Goal: Task Accomplishment & Management: Manage account settings

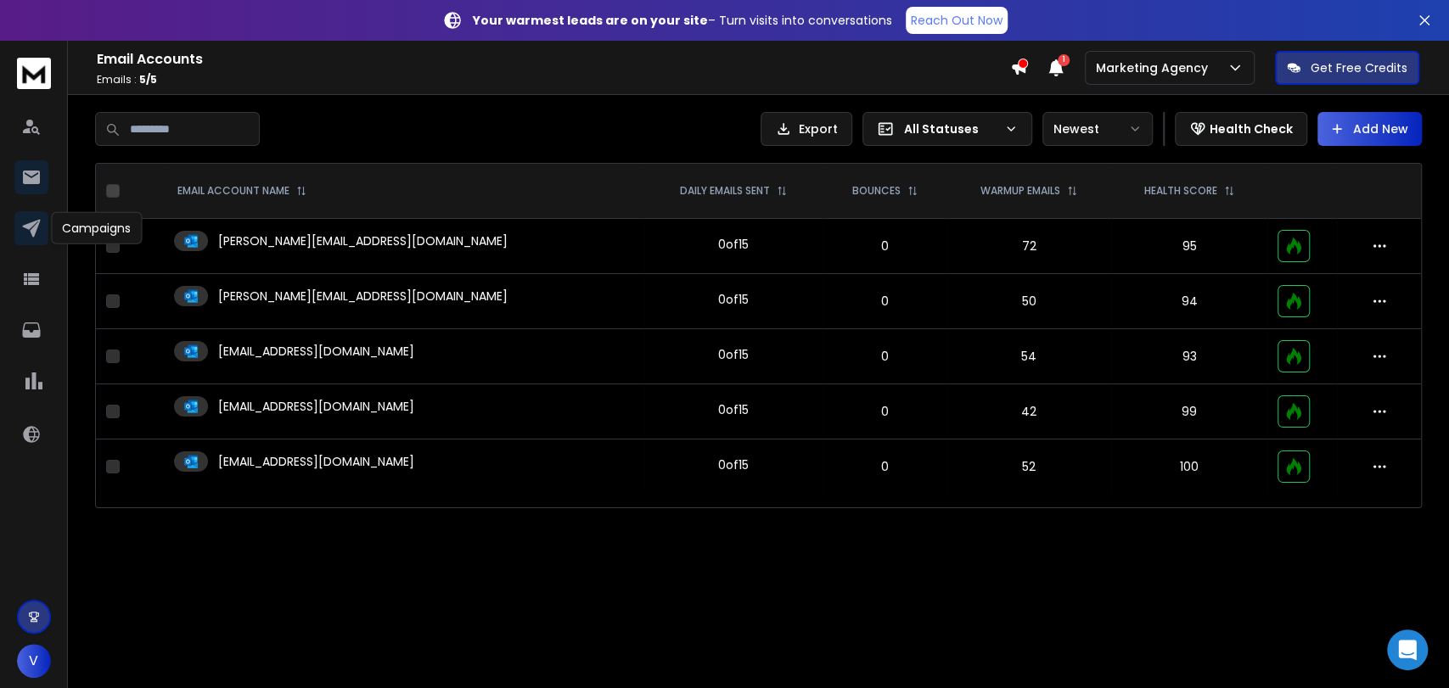
click at [29, 227] on icon at bounding box center [31, 228] width 18 height 18
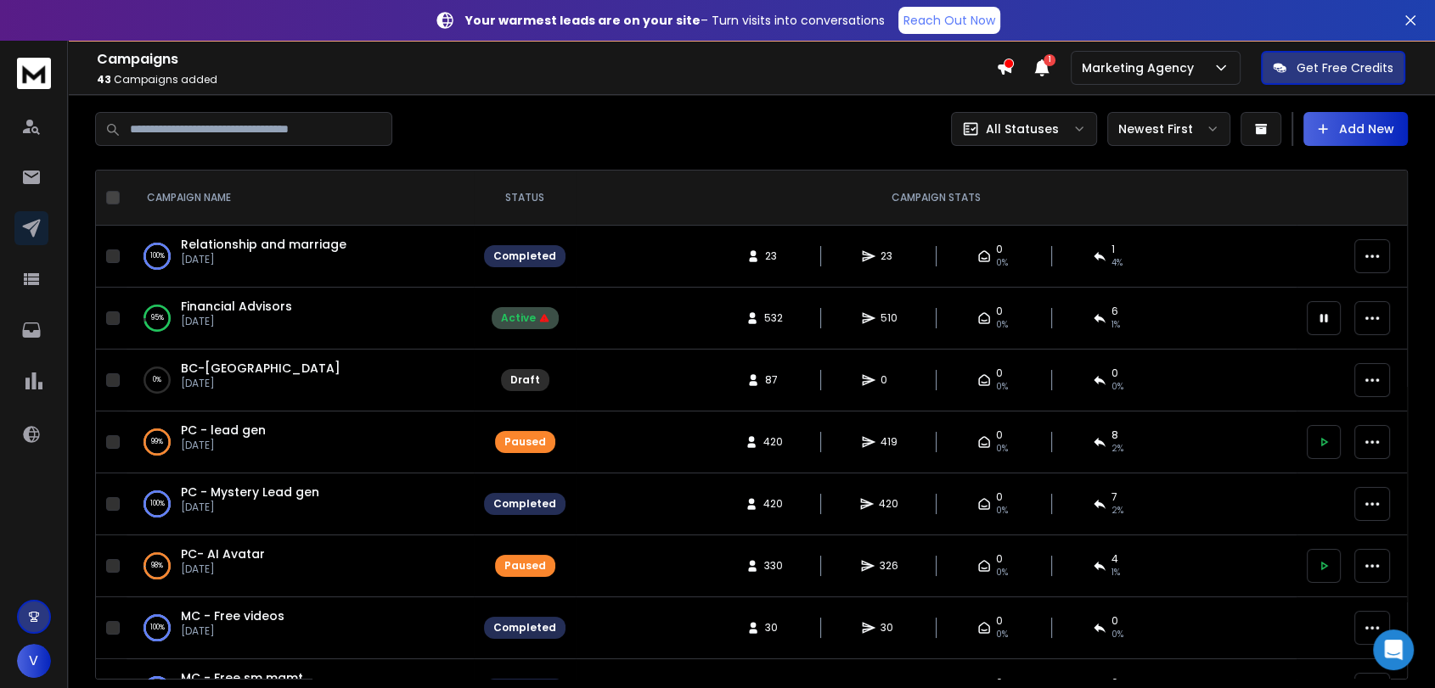
click at [315, 246] on span "Relationship and marriage" at bounding box center [264, 244] width 166 height 17
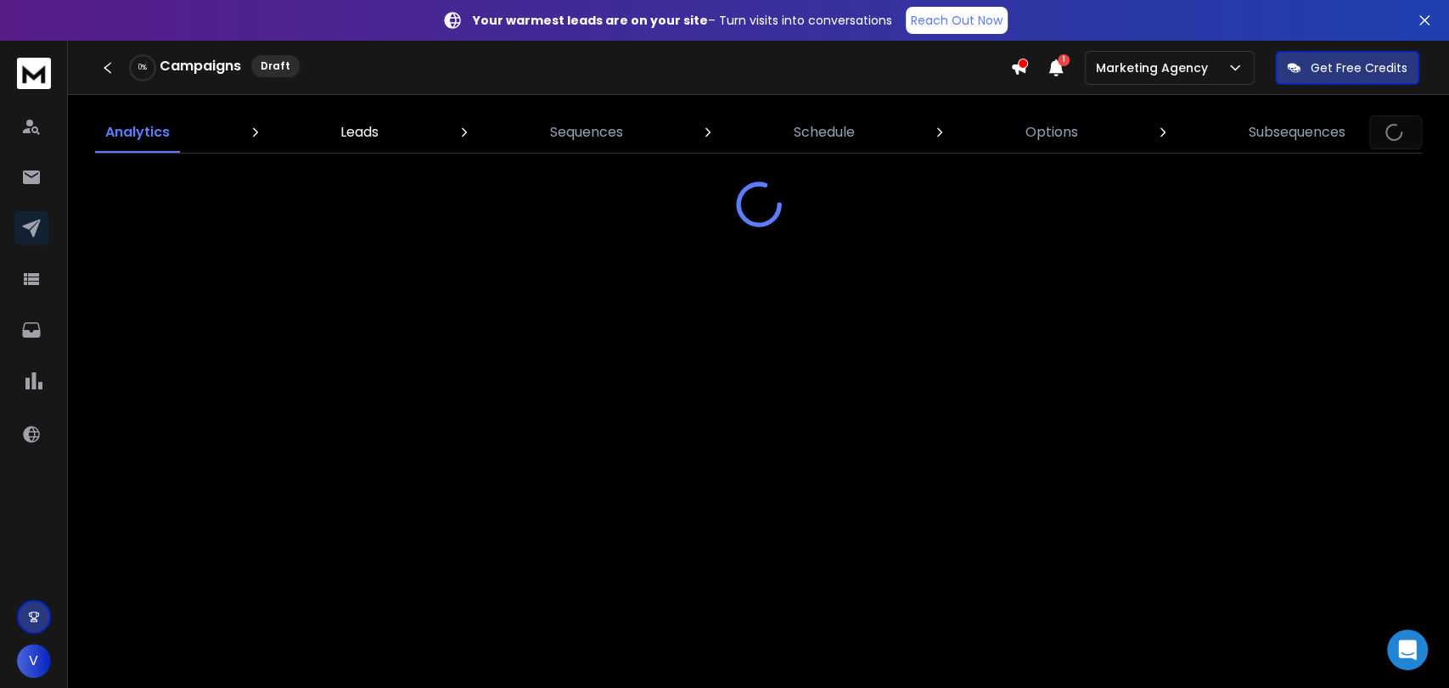
click at [368, 137] on p "Leads" at bounding box center [359, 132] width 38 height 20
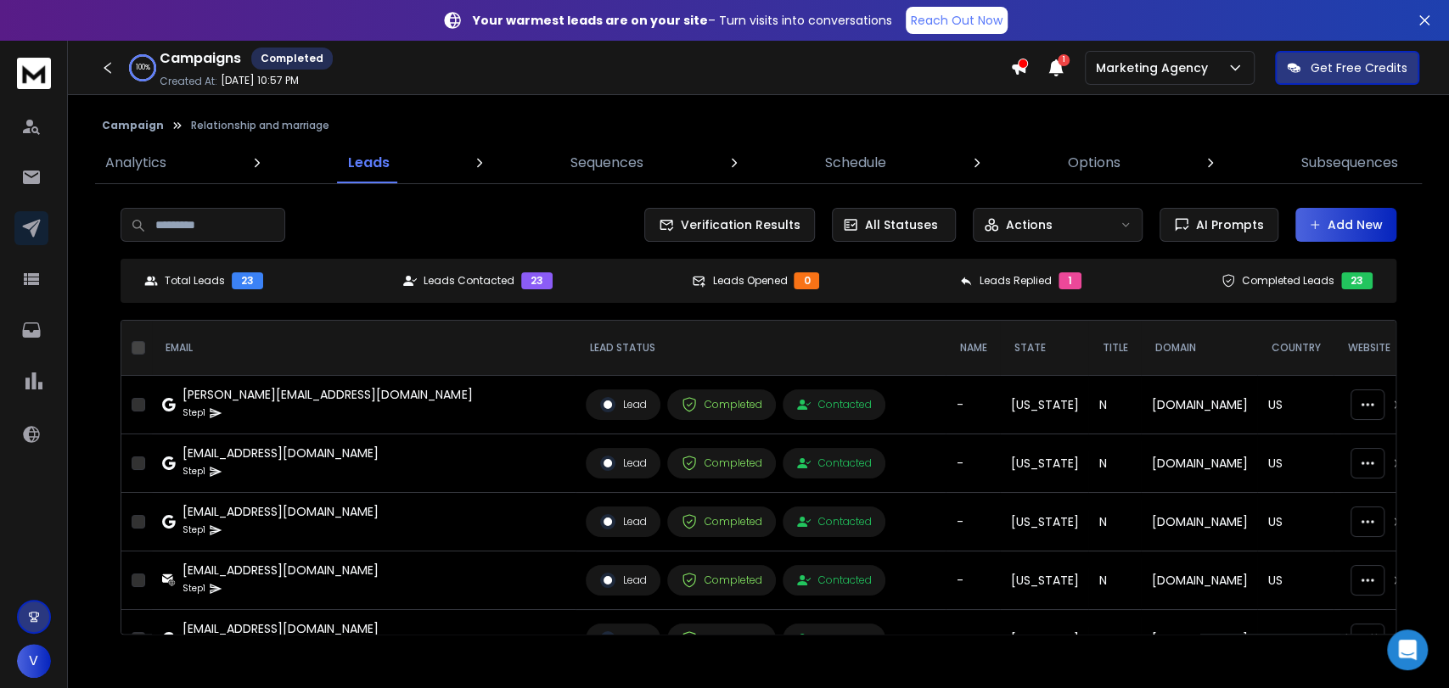
click at [1358, 218] on button "Add New" at bounding box center [1345, 225] width 101 height 34
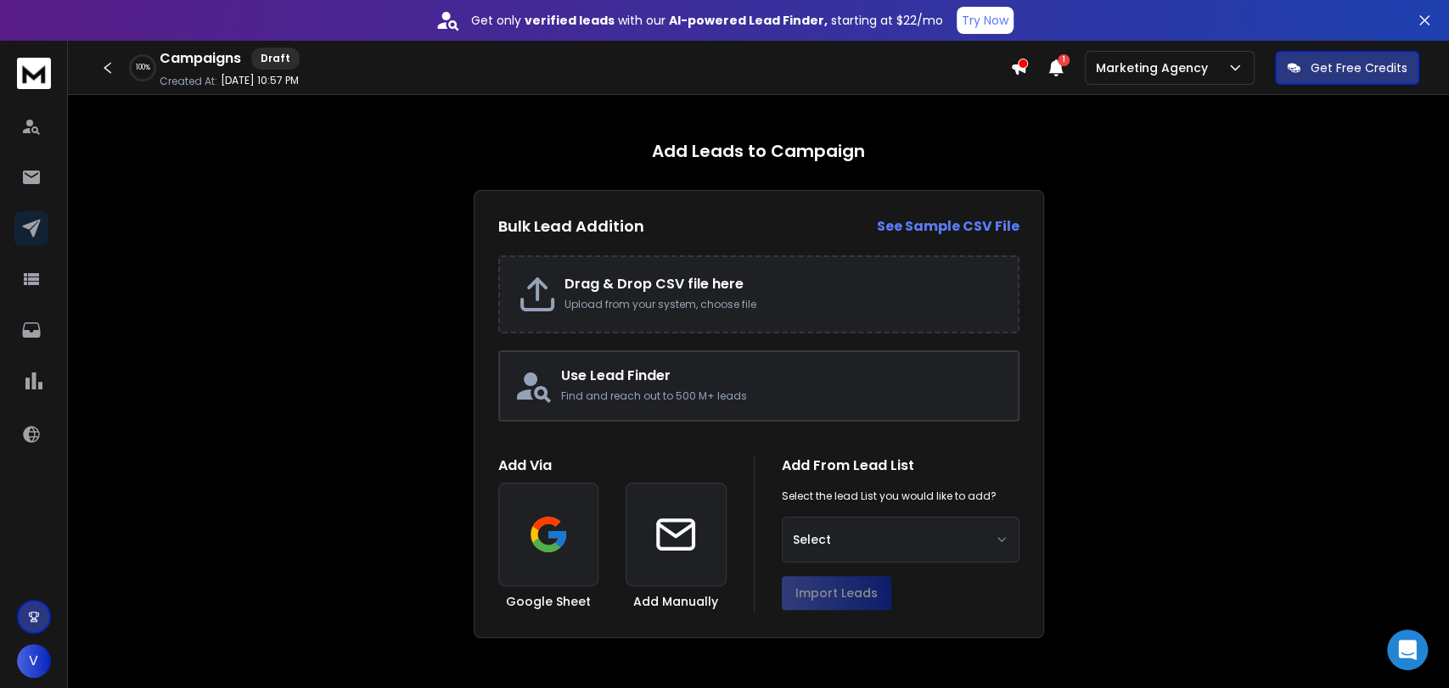
click at [682, 287] on h2 "Drag & Drop CSV file here" at bounding box center [782, 284] width 436 height 20
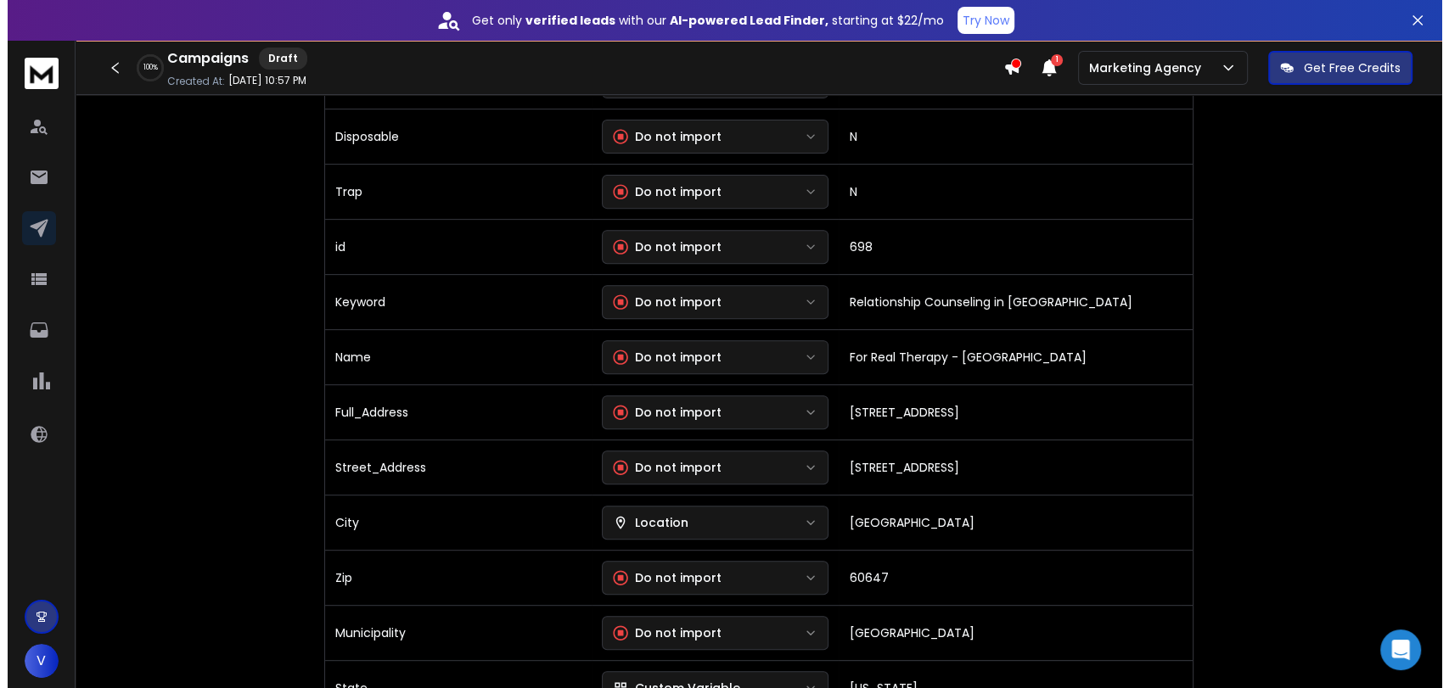
scroll to position [660, 0]
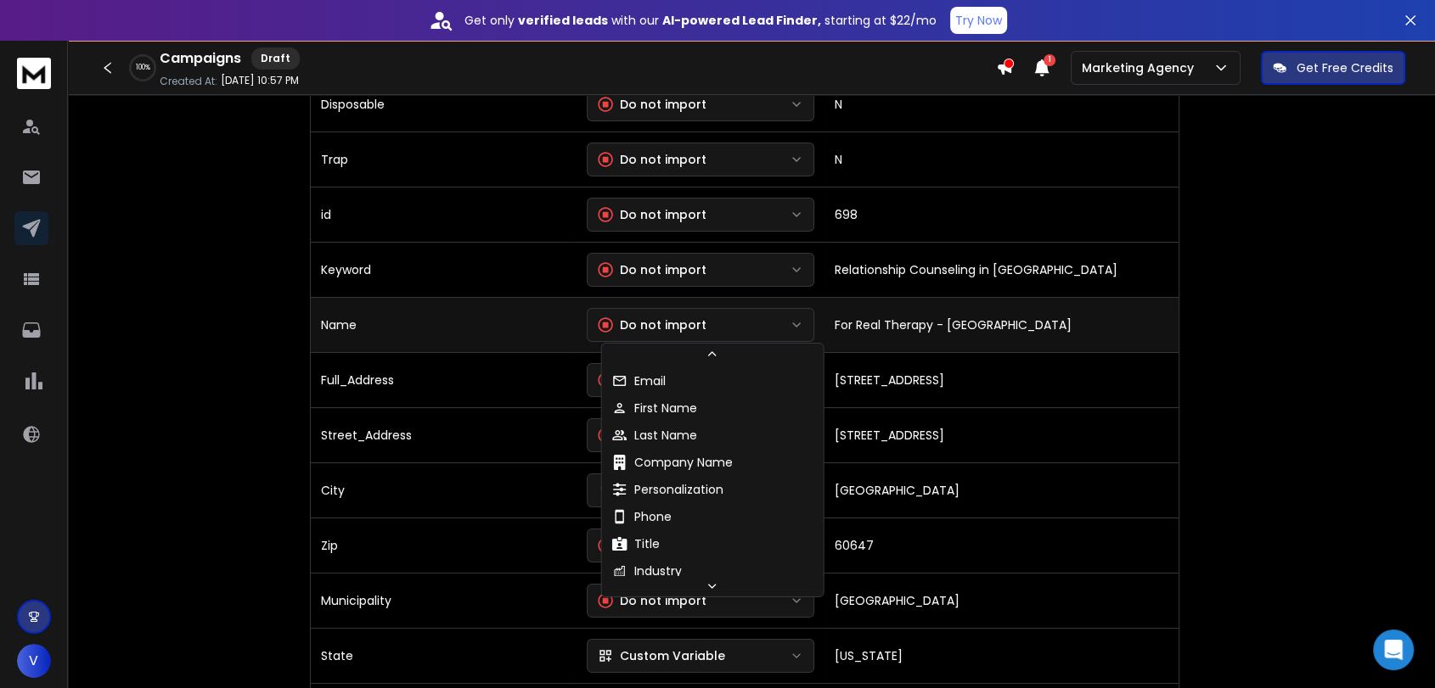
click at [695, 317] on div "Do not import" at bounding box center [652, 325] width 109 height 17
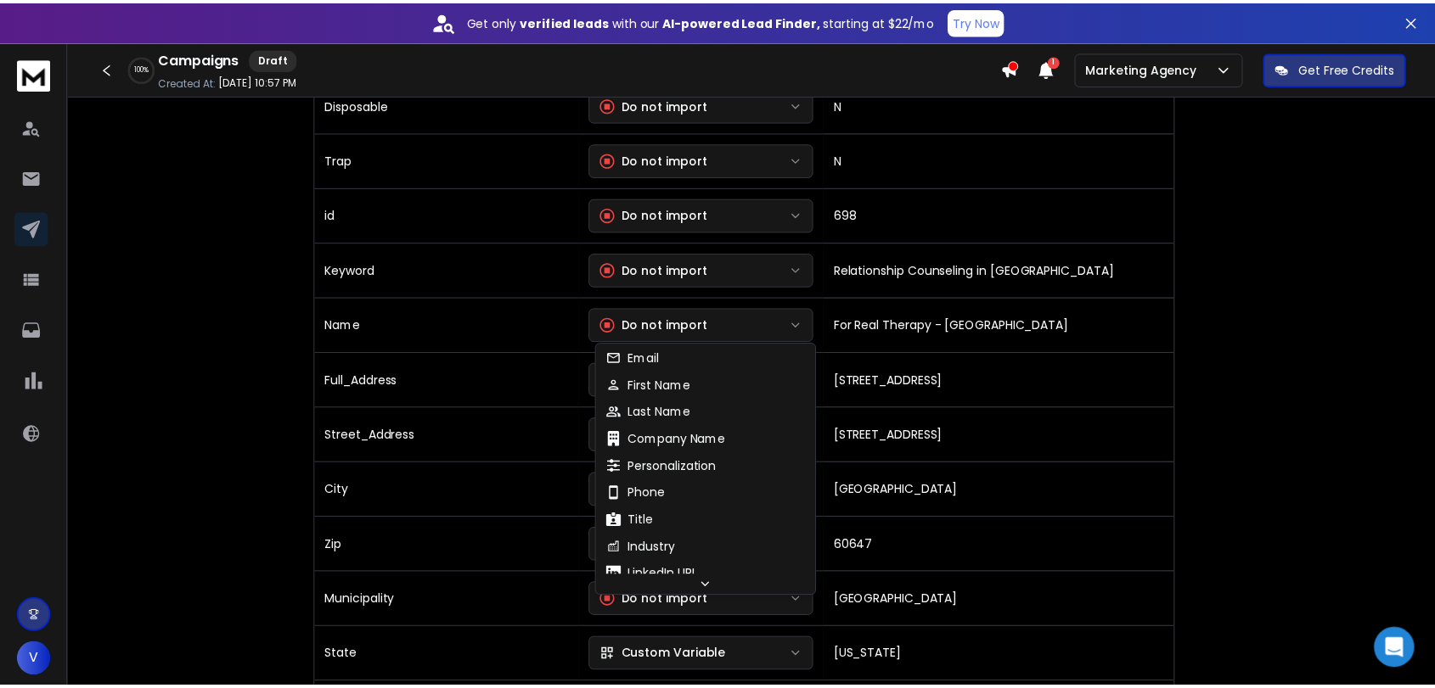
scroll to position [0, 0]
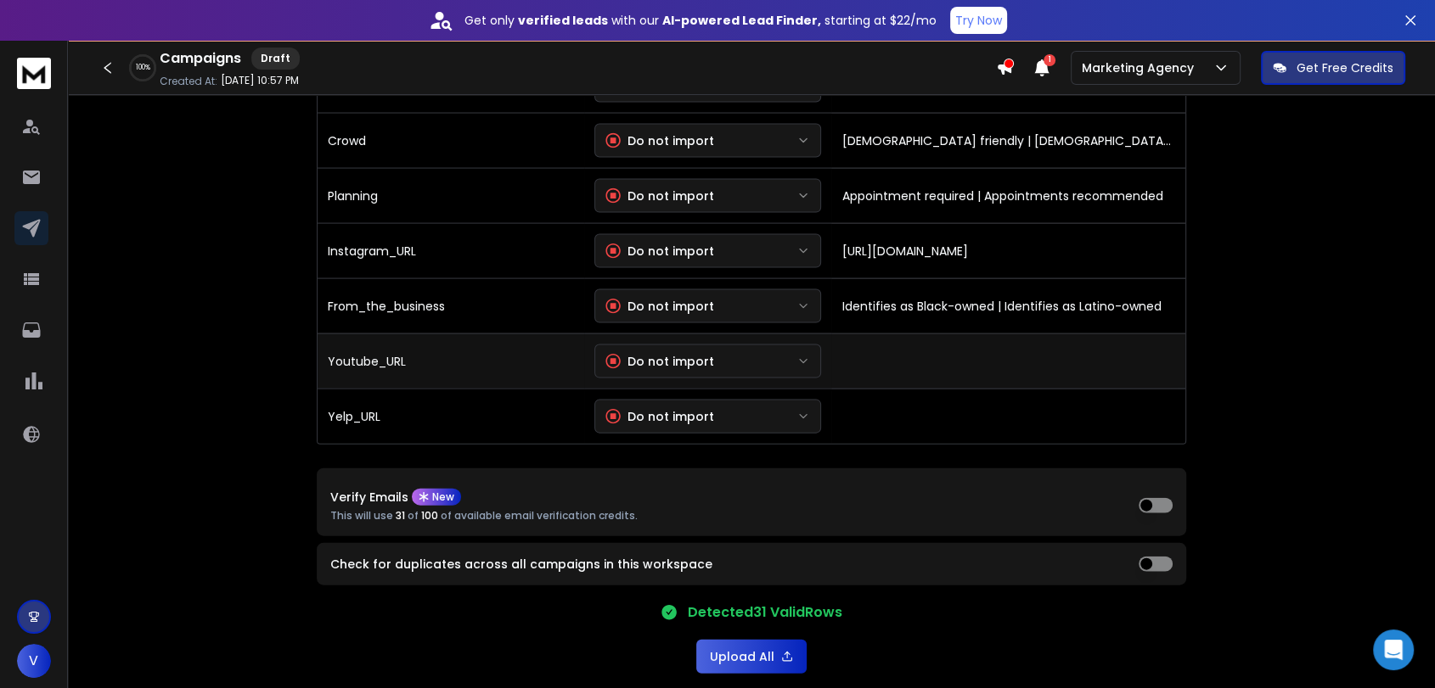
scroll to position [3608, 0]
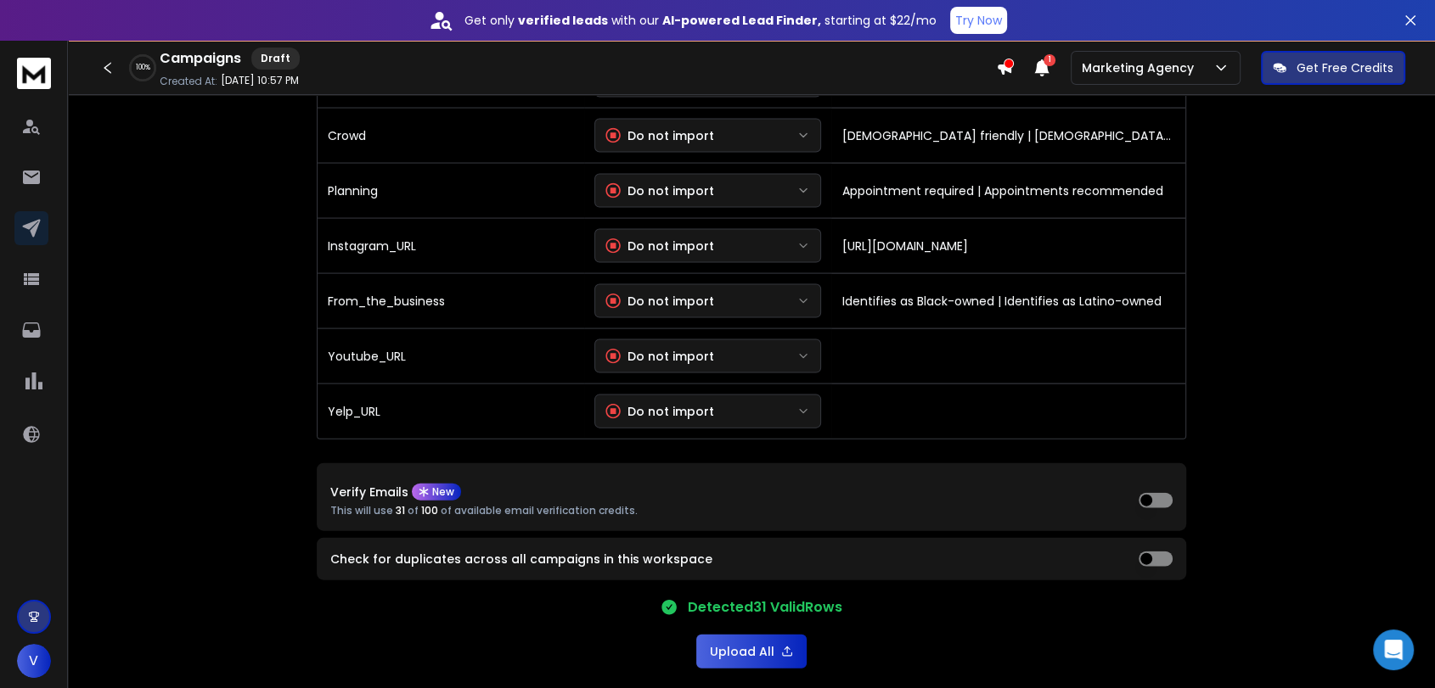
click at [776, 636] on button "Upload All" at bounding box center [751, 652] width 110 height 34
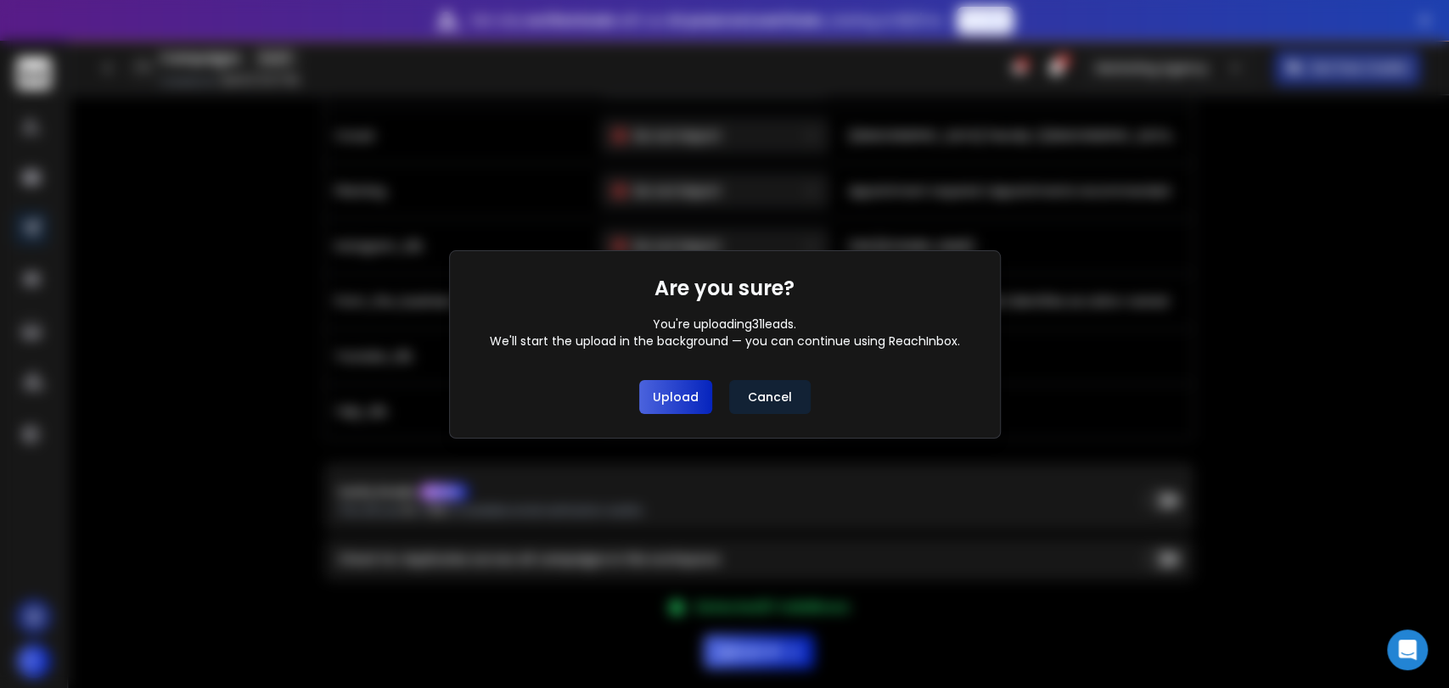
click at [686, 382] on button "Upload" at bounding box center [675, 397] width 73 height 34
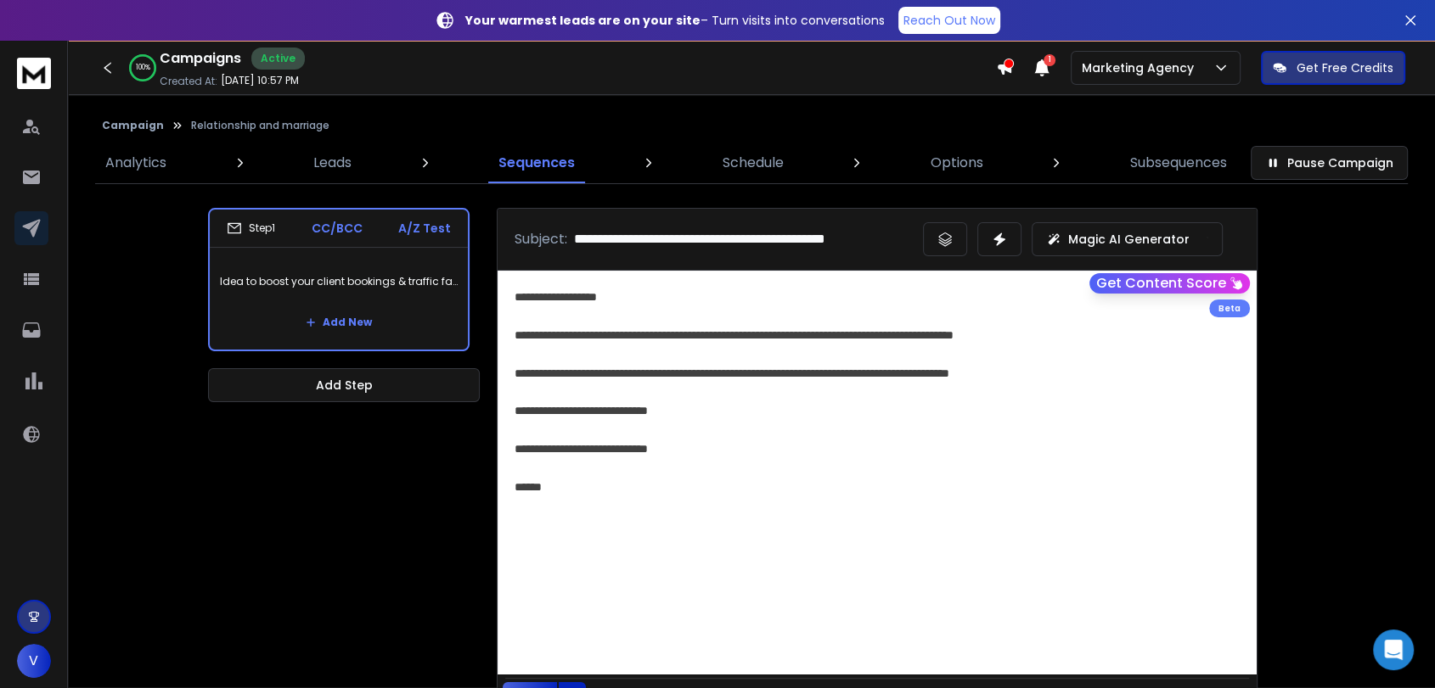
click at [616, 452] on div "**********" at bounding box center [876, 440] width 725 height 38
click at [586, 450] on div "**********" at bounding box center [876, 440] width 725 height 38
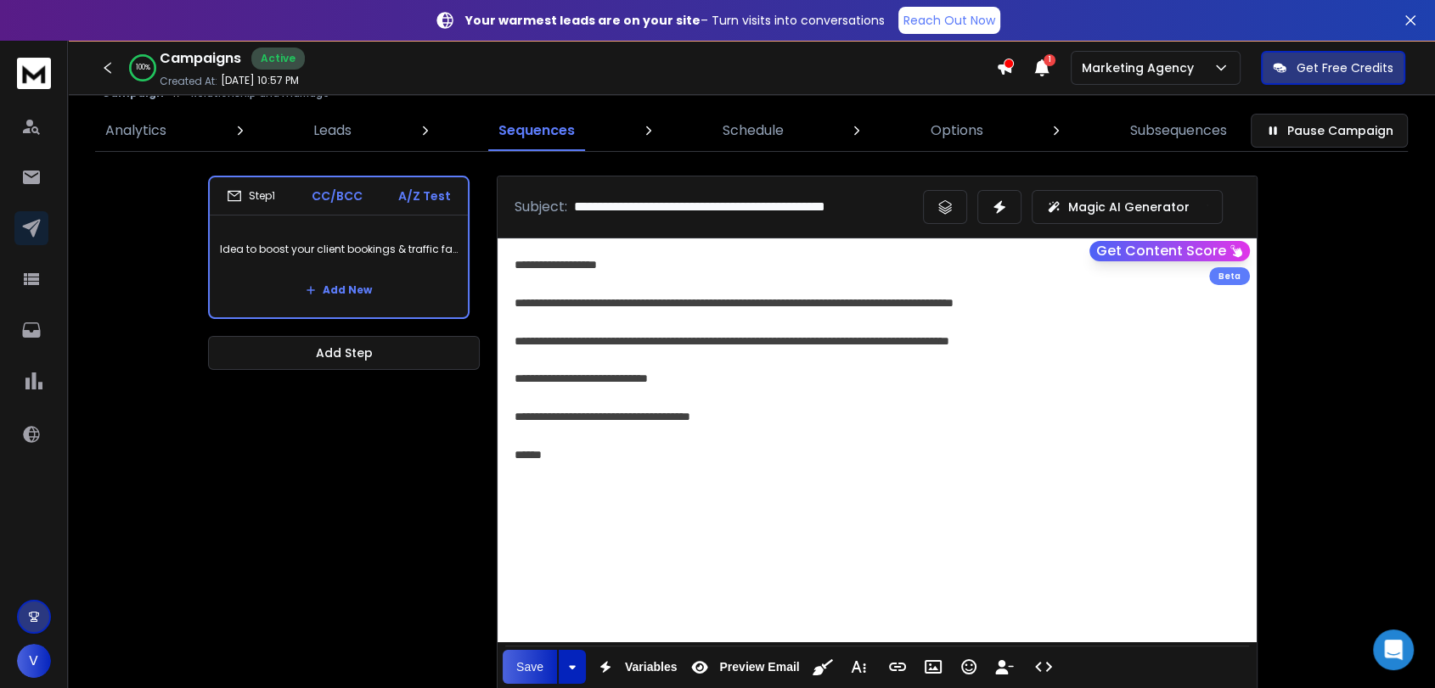
scroll to position [59, 0]
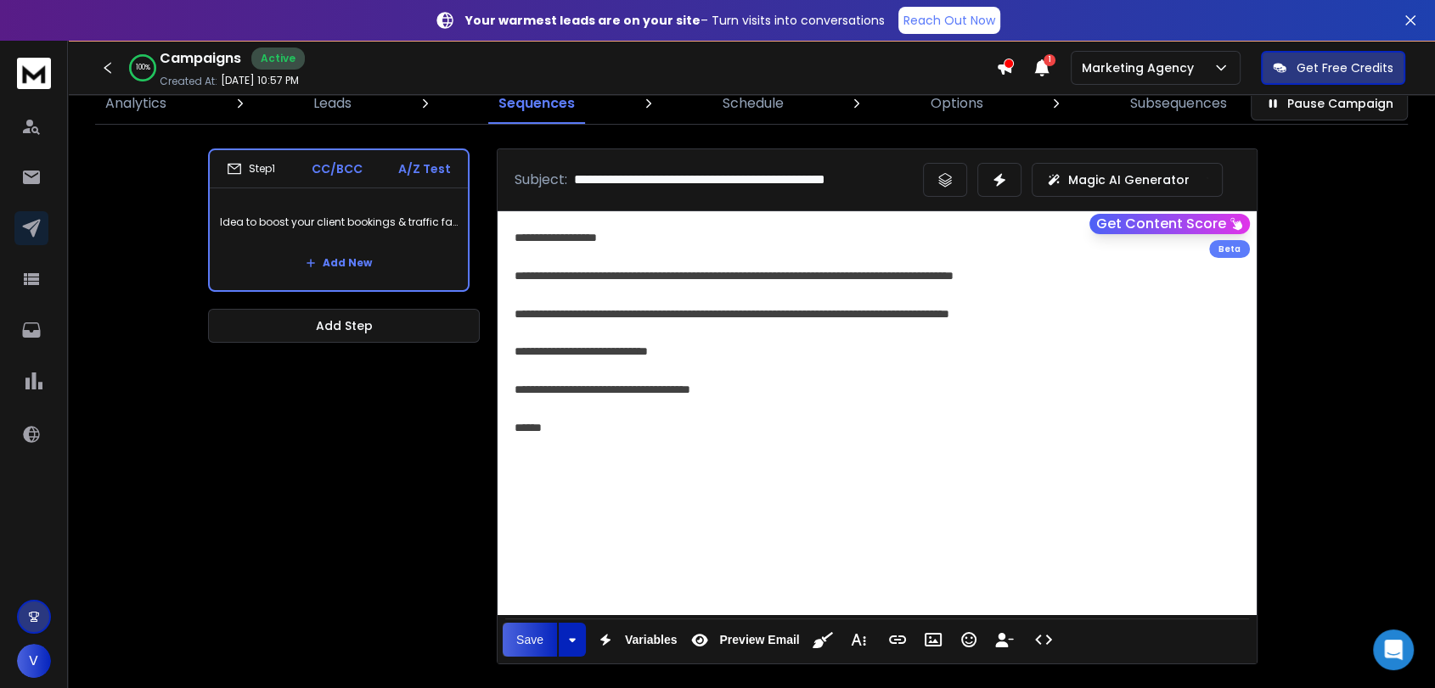
click at [699, 390] on div "**********" at bounding box center [876, 381] width 725 height 38
click at [711, 273] on div "**********" at bounding box center [876, 276] width 725 height 19
click at [752, 272] on div "**********" at bounding box center [876, 276] width 725 height 19
click at [801, 272] on div "**********" at bounding box center [876, 276] width 725 height 19
click at [637, 274] on div "**********" at bounding box center [876, 276] width 725 height 19
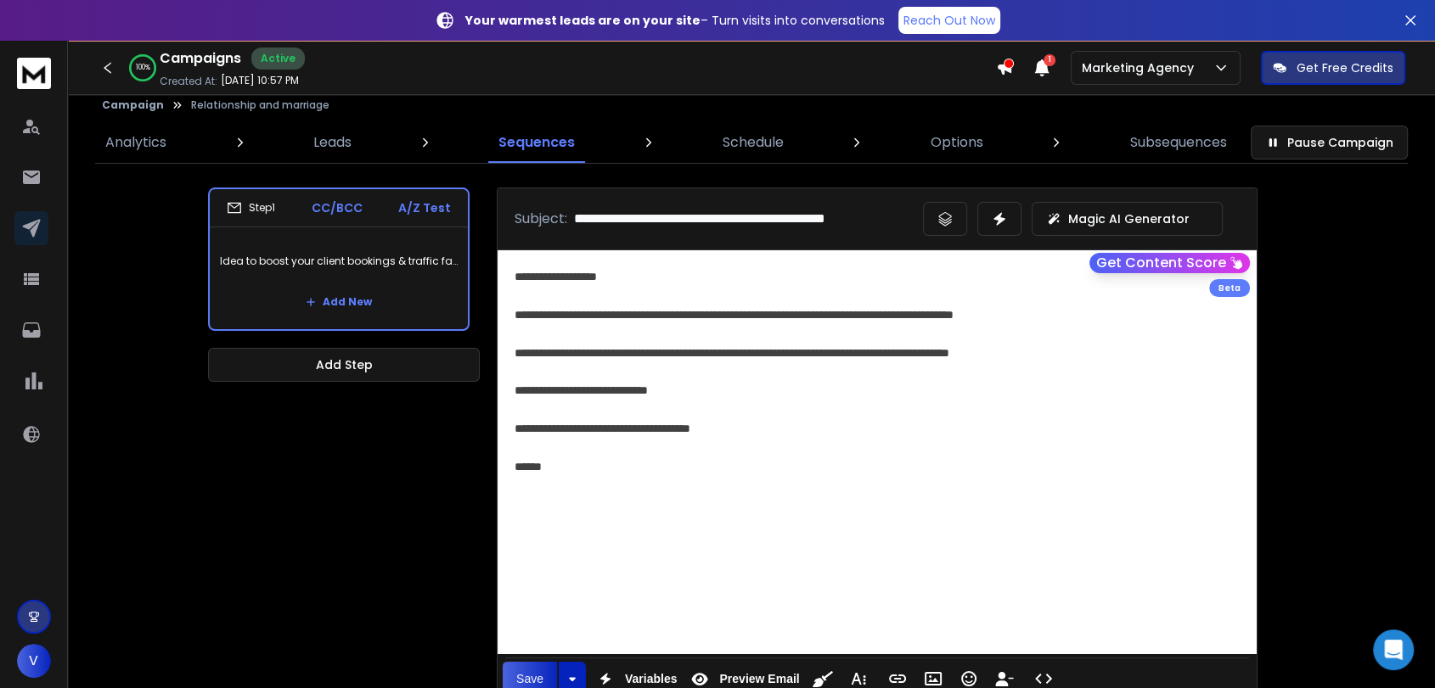
scroll to position [0, 0]
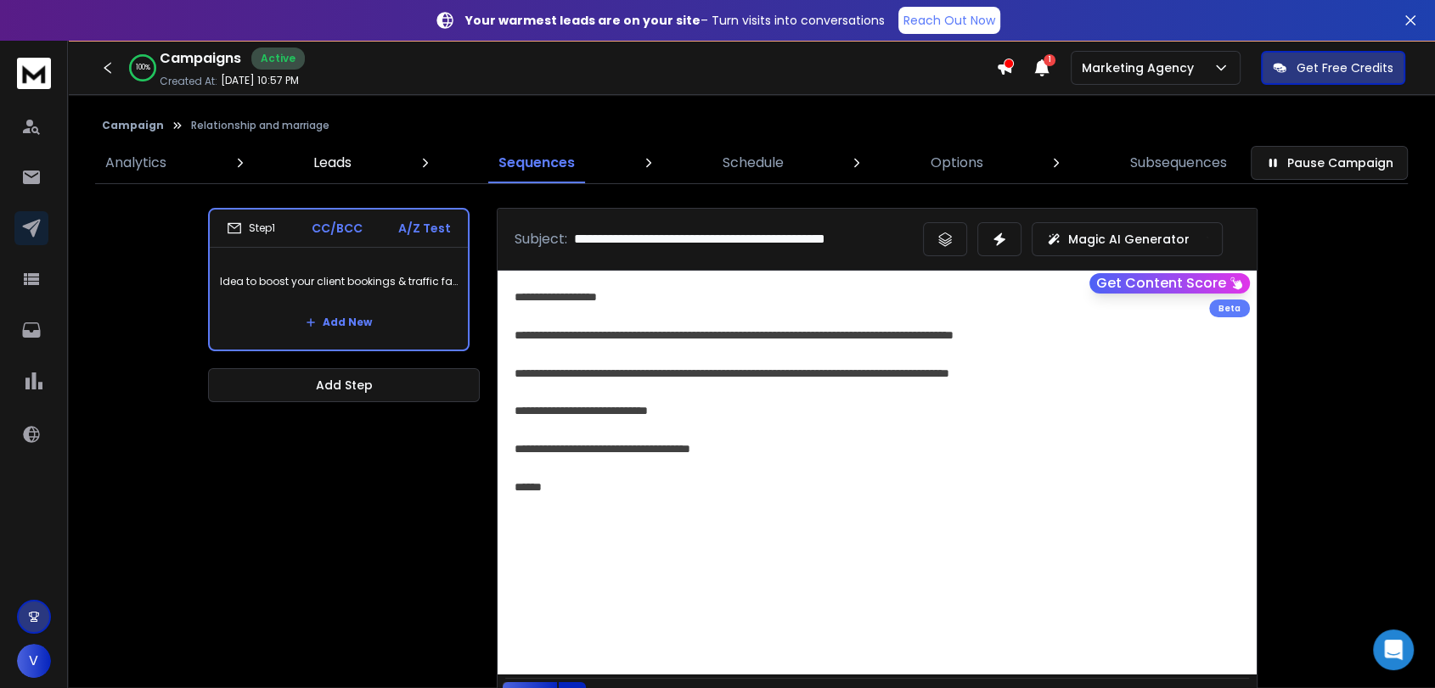
click at [328, 165] on p "Leads" at bounding box center [332, 163] width 38 height 20
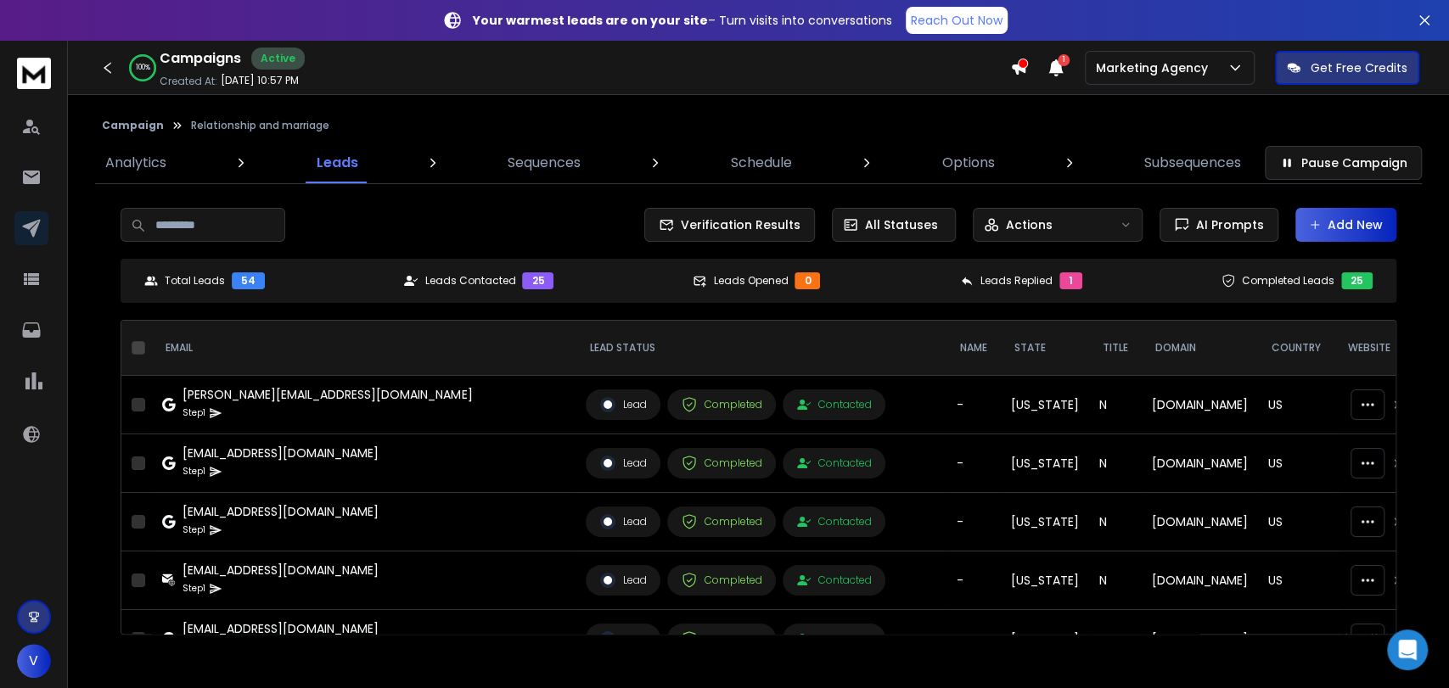
click at [1352, 213] on button "Add New" at bounding box center [1345, 225] width 101 height 34
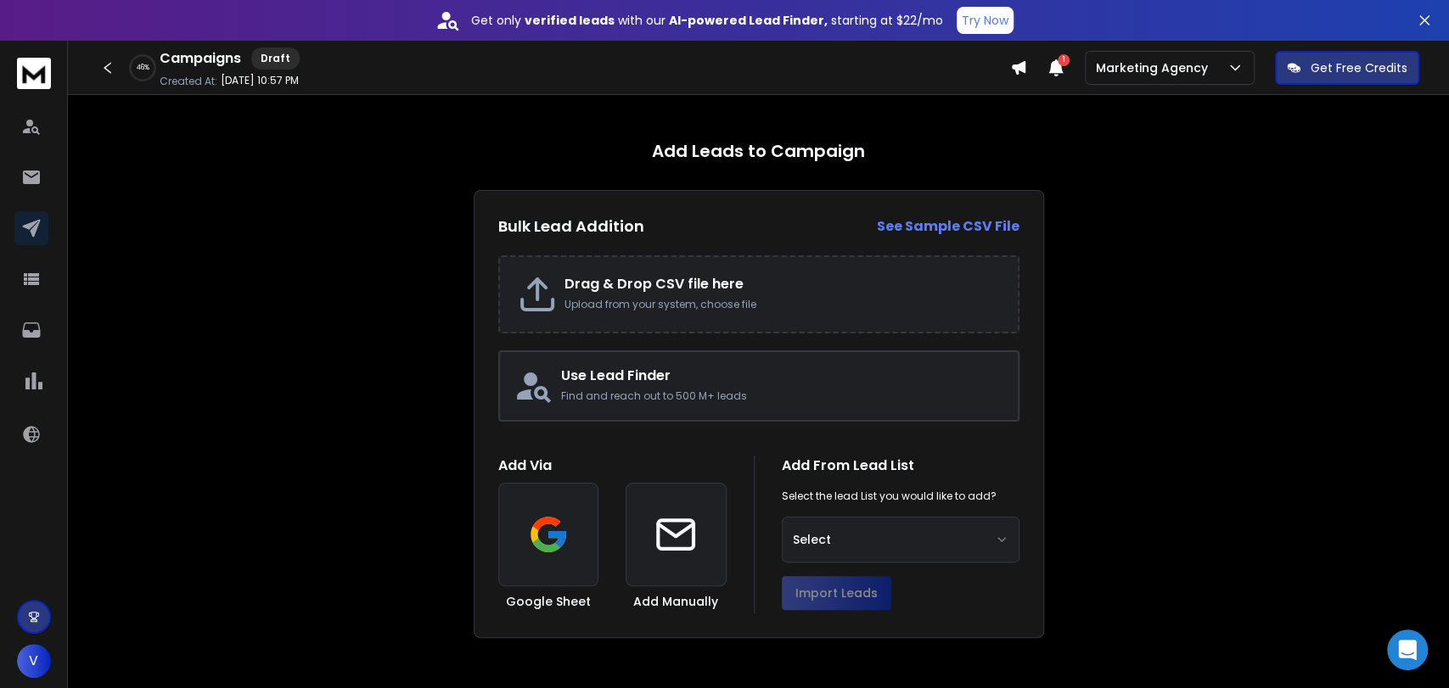
click at [696, 279] on h2 "Drag & Drop CSV file here" at bounding box center [782, 284] width 436 height 20
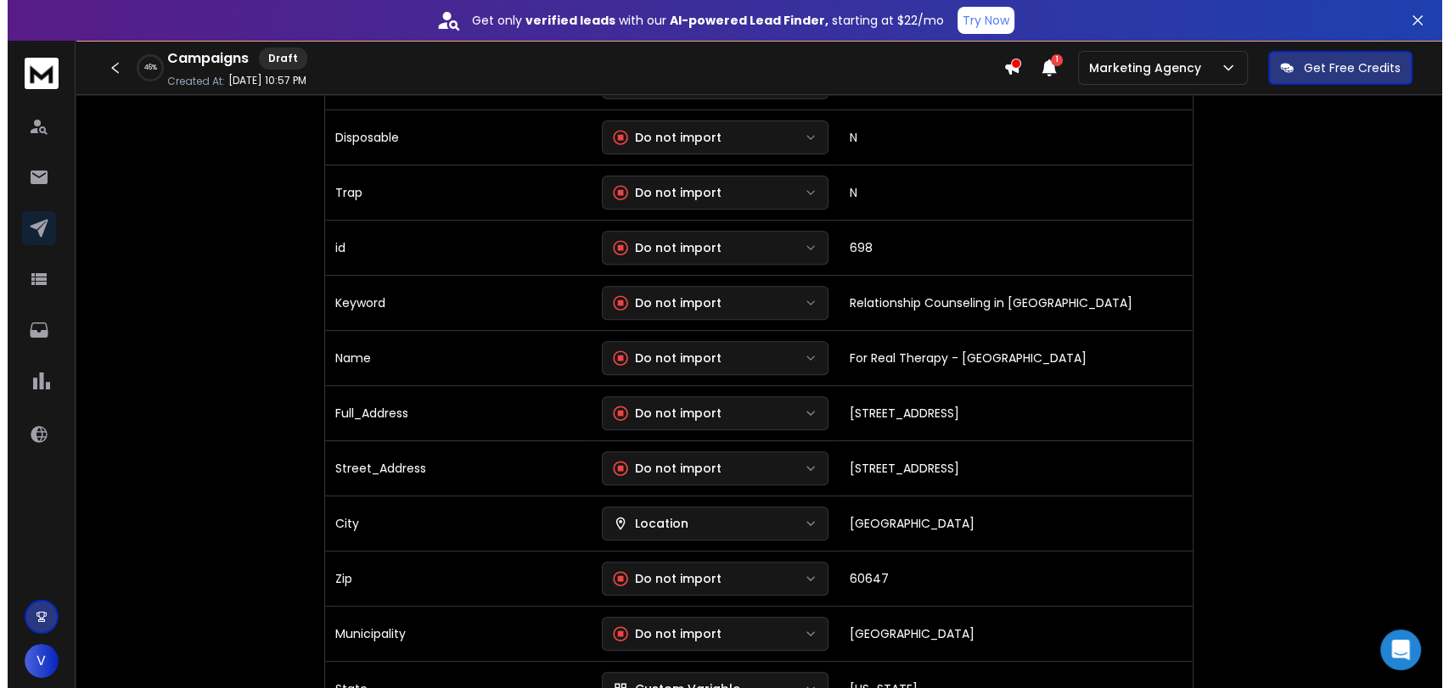
scroll to position [660, 0]
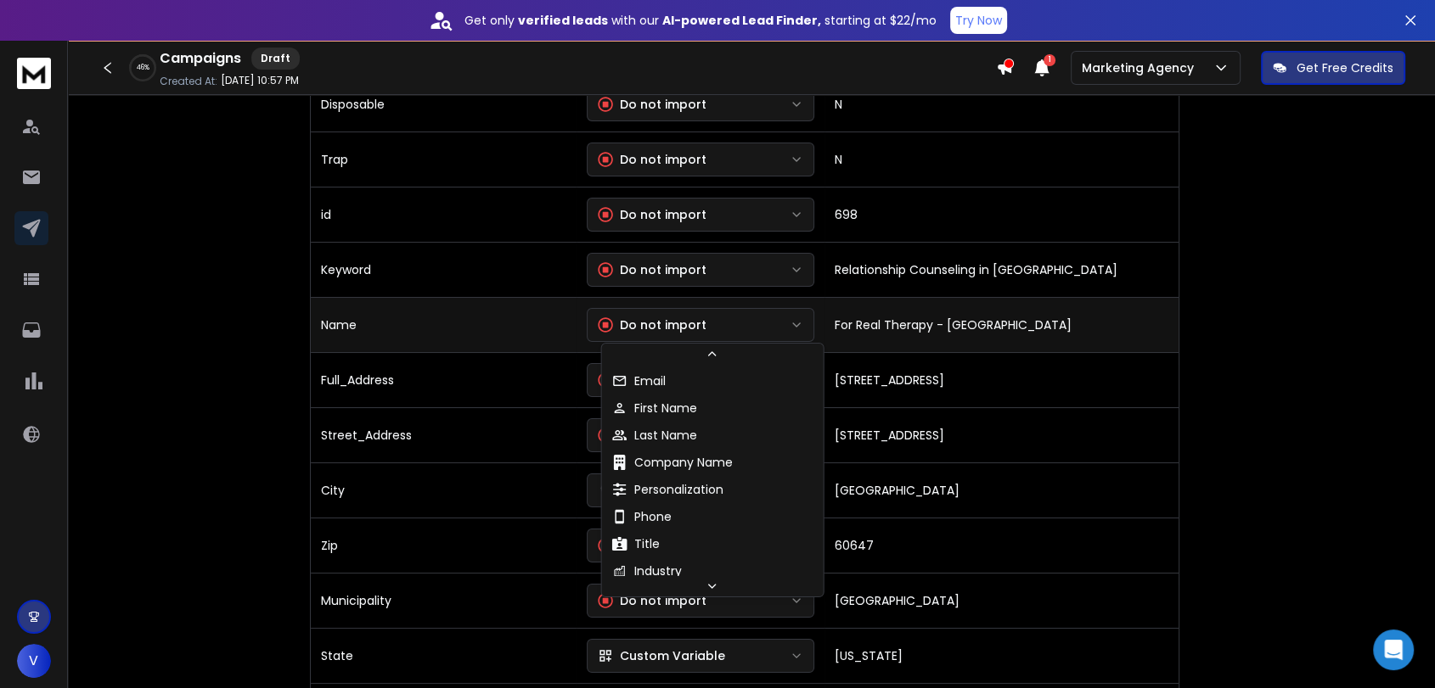
click at [750, 320] on button "Do not import" at bounding box center [700, 325] width 227 height 34
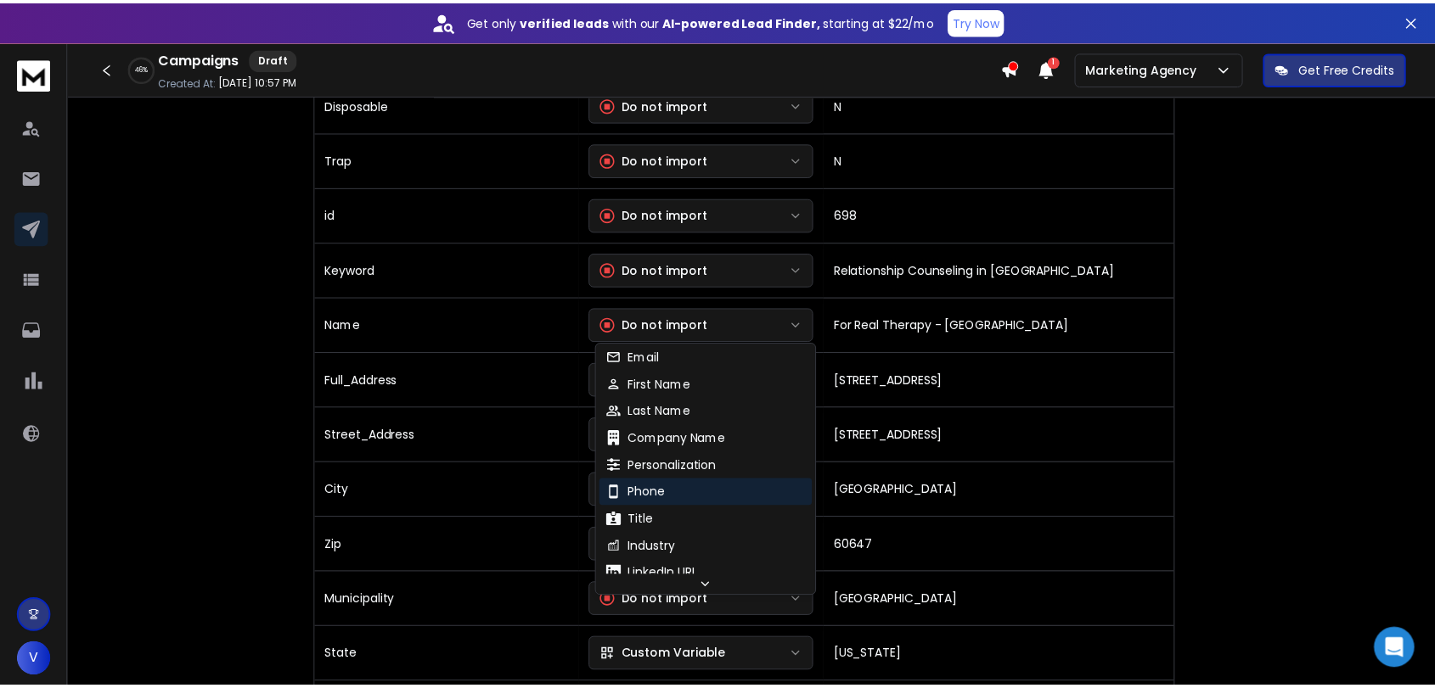
scroll to position [0, 0]
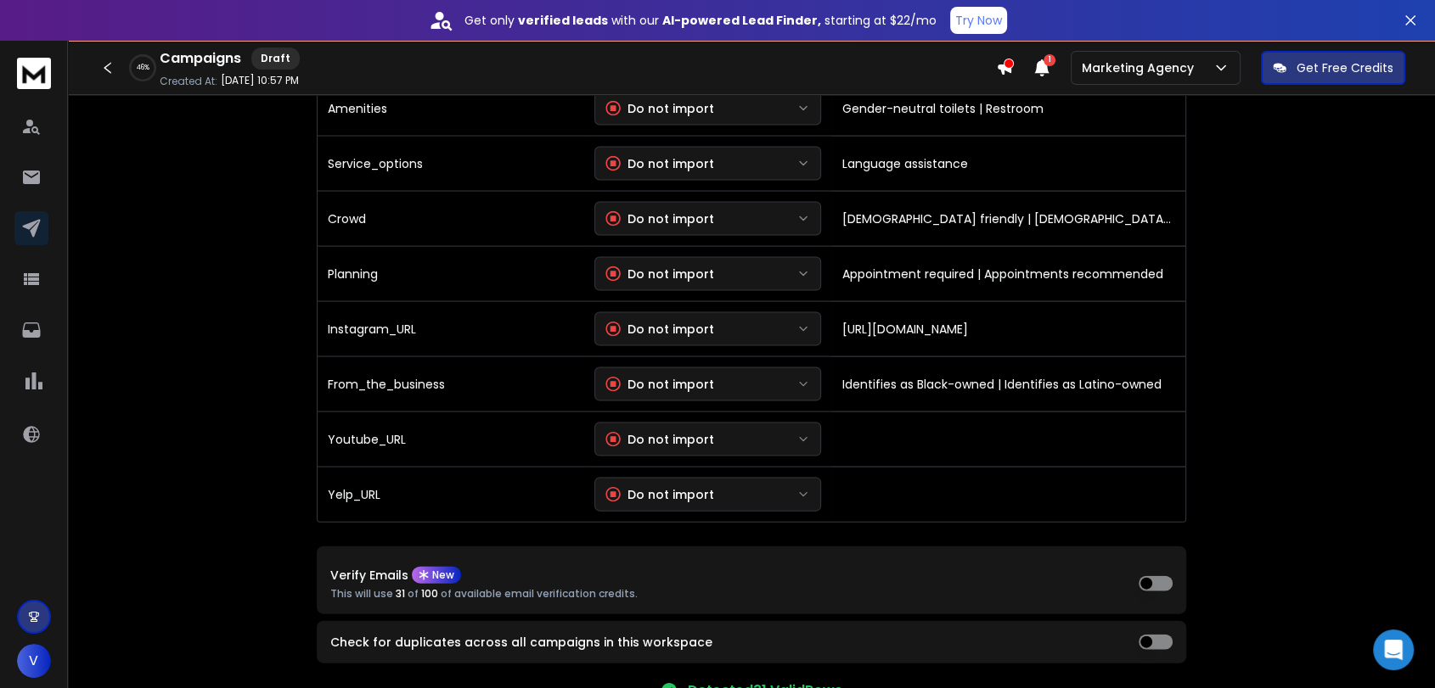
scroll to position [3608, 0]
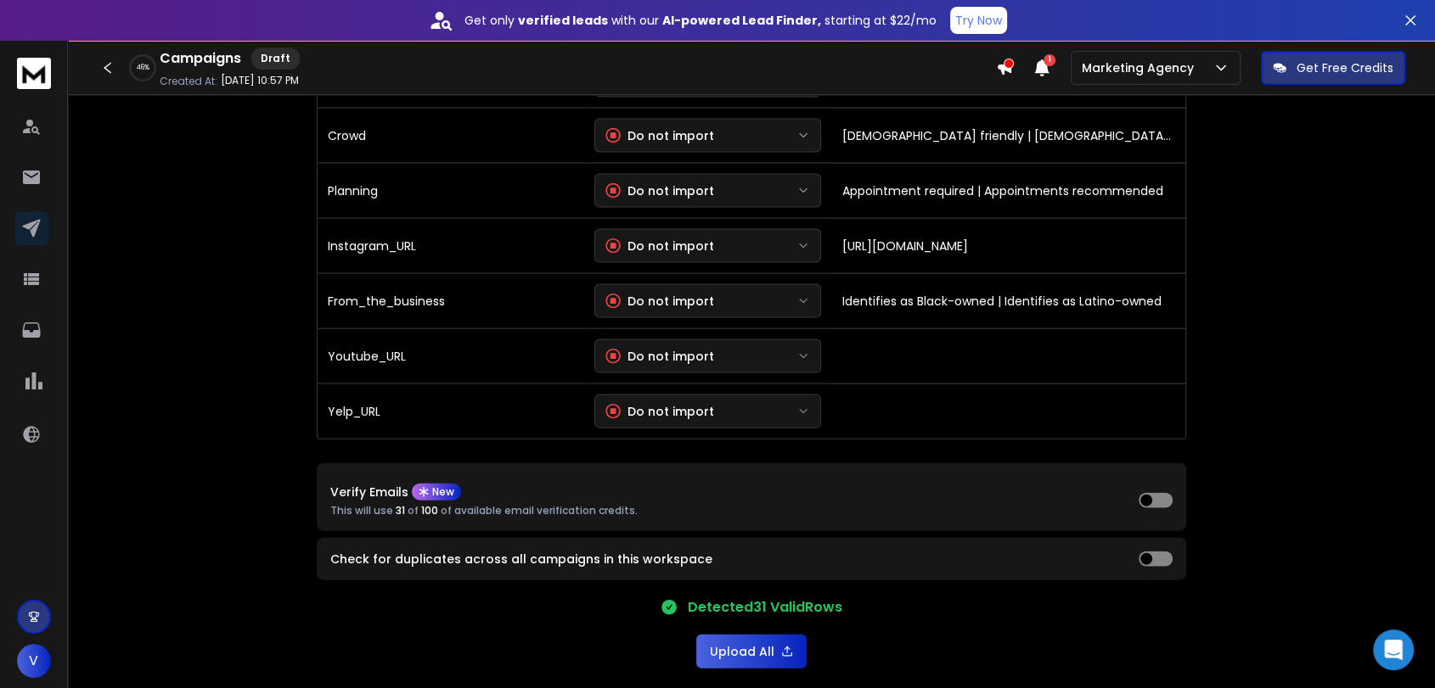
click at [759, 649] on button "Upload All" at bounding box center [751, 652] width 110 height 34
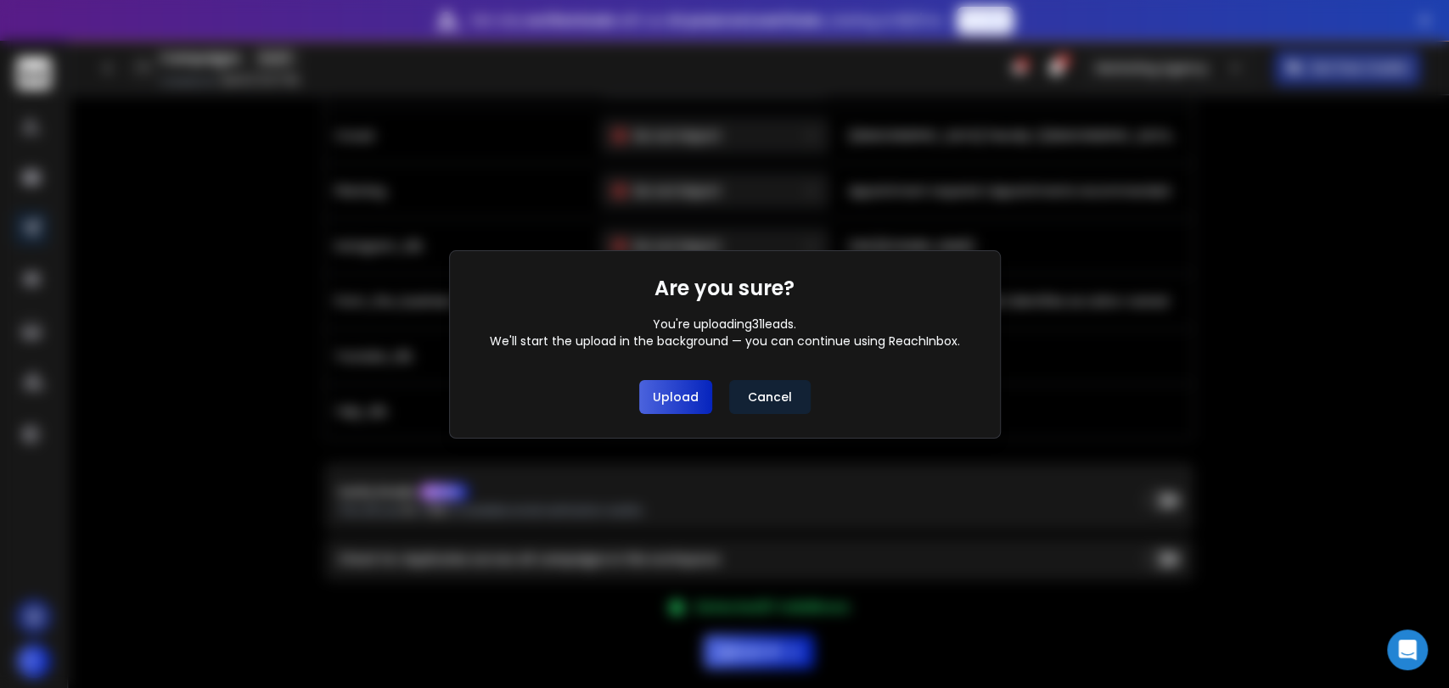
click at [667, 382] on button "Upload" at bounding box center [675, 397] width 73 height 34
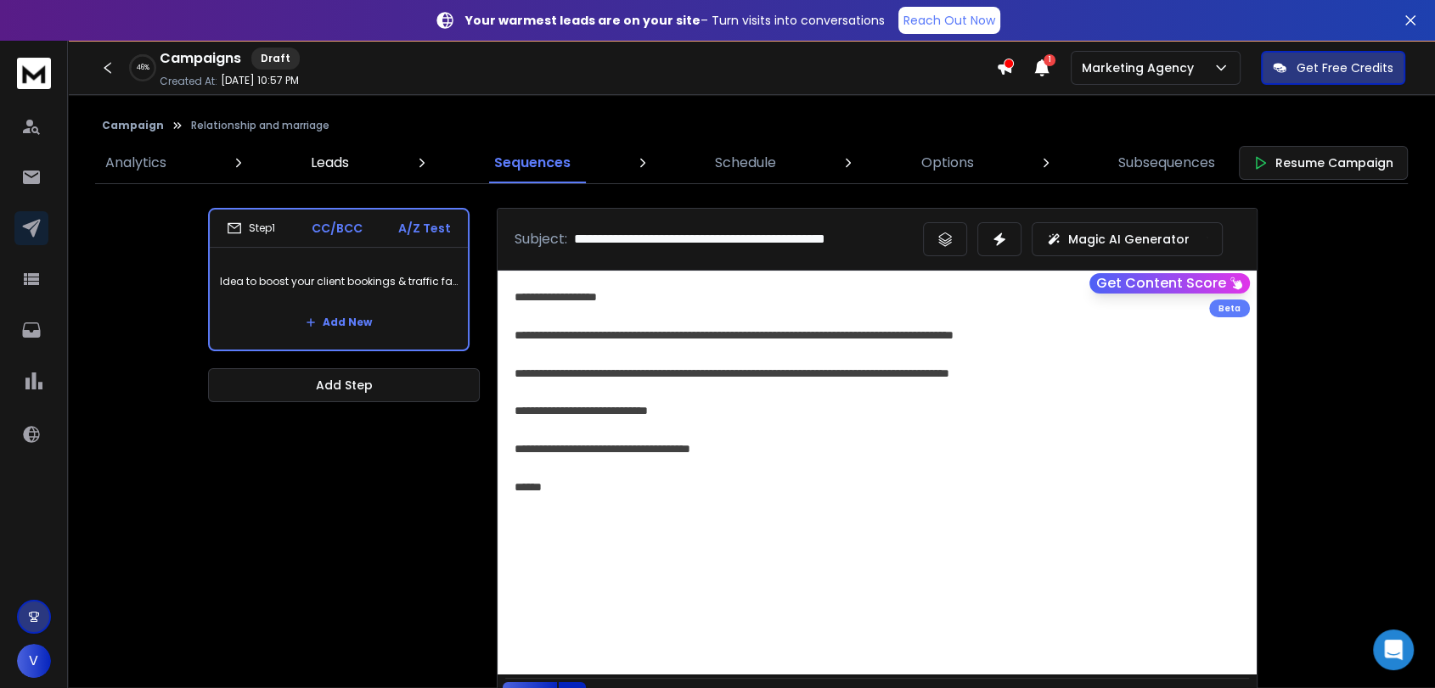
click at [327, 165] on p "Leads" at bounding box center [330, 163] width 38 height 20
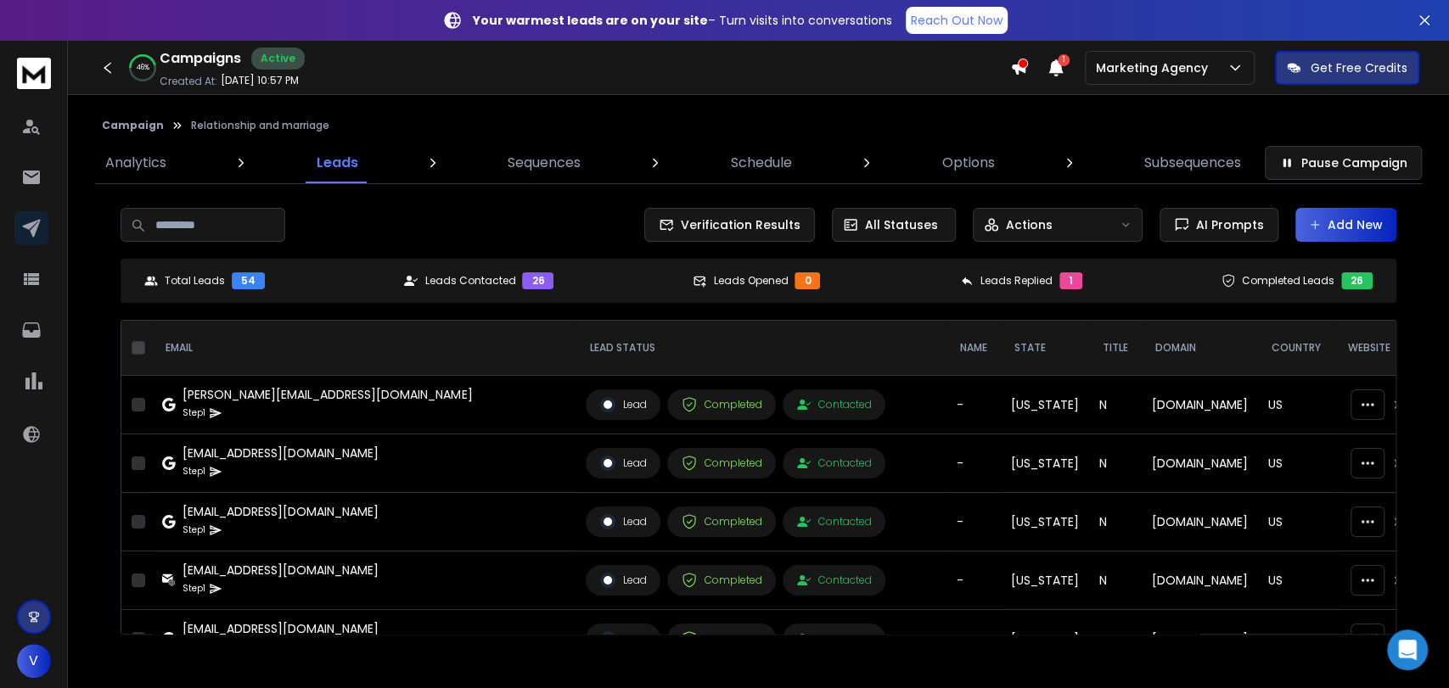
click at [404, 216] on div "Verification Results All Statuses Actions AI Prompts Add New" at bounding box center [758, 225] width 1275 height 34
click at [466, 226] on div "Verification Results All Statuses Actions AI Prompts Add New" at bounding box center [758, 225] width 1275 height 34
click at [438, 220] on div "Verification Results All Statuses Actions AI Prompts Add New" at bounding box center [758, 225] width 1275 height 34
click at [474, 225] on div "Verification Results All Statuses Actions AI Prompts Add New" at bounding box center [758, 225] width 1275 height 34
click at [39, 334] on icon at bounding box center [31, 330] width 18 height 15
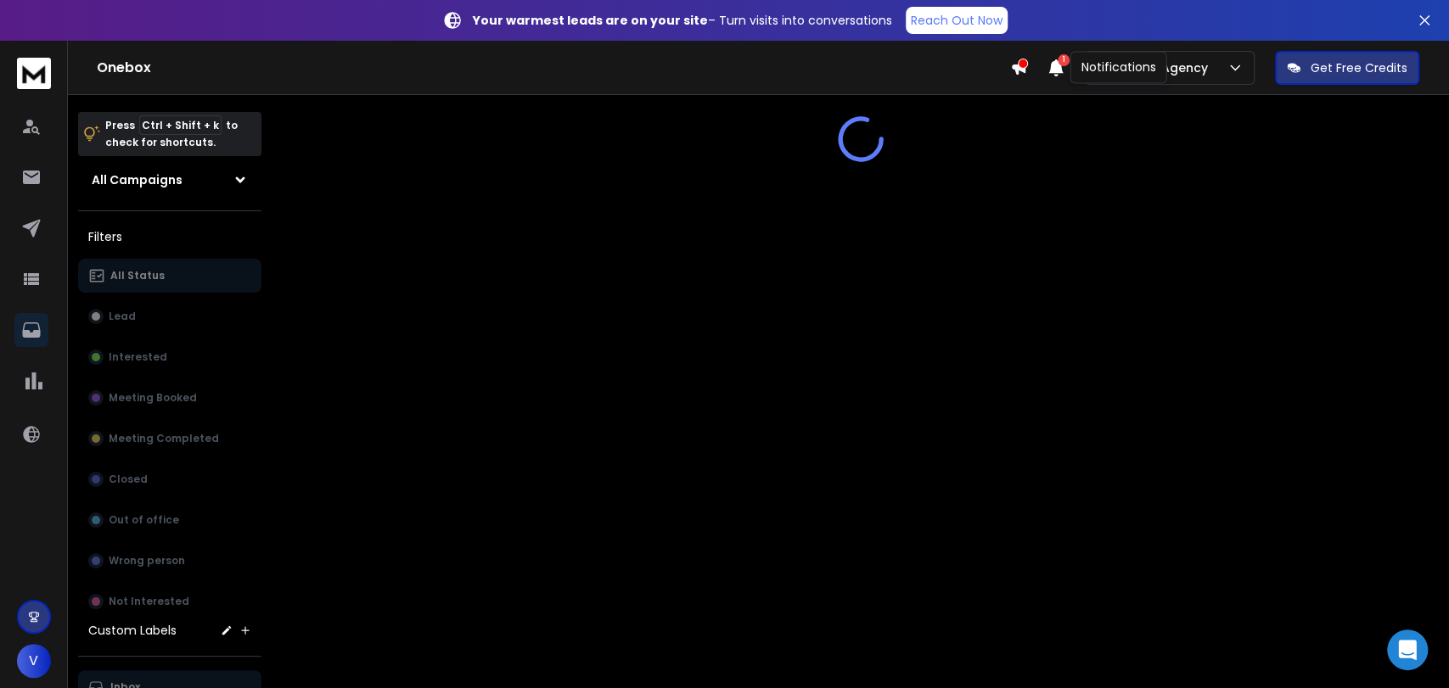
click at [1064, 66] on icon at bounding box center [1055, 67] width 17 height 17
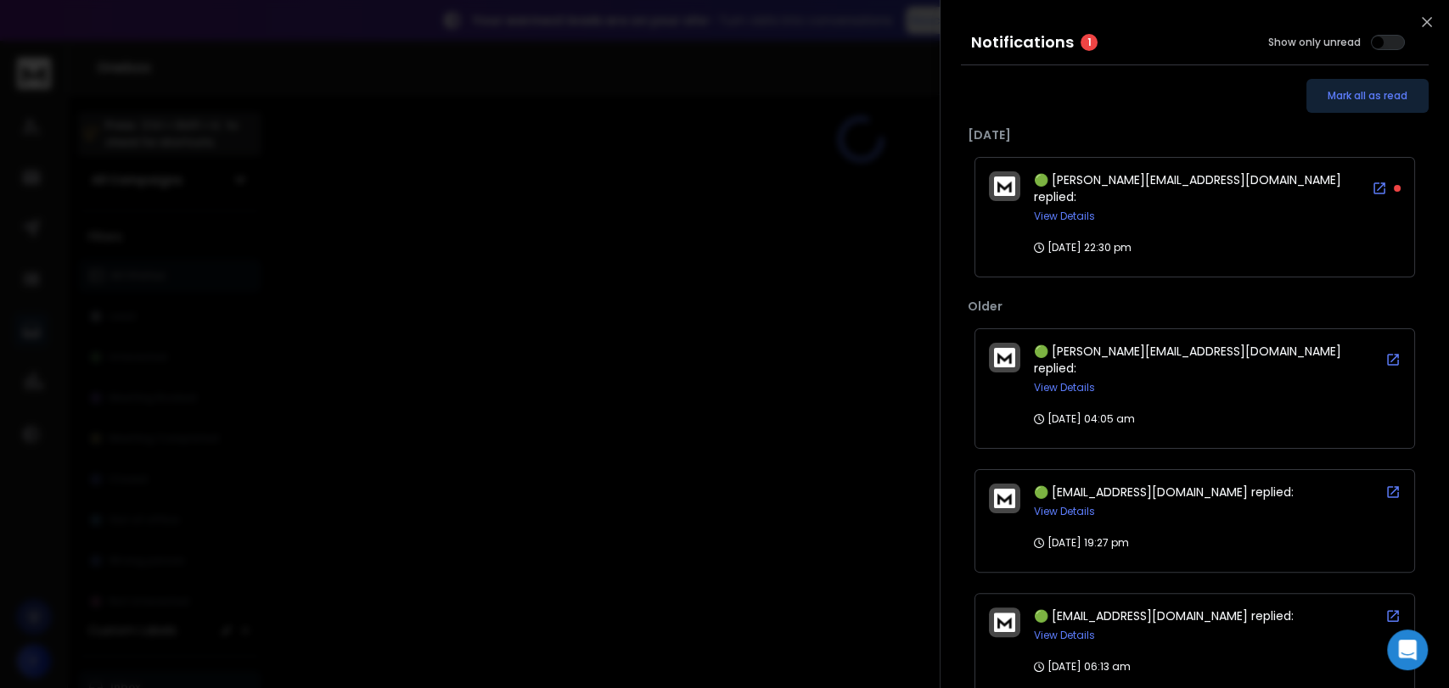
click at [1328, 91] on span "Mark all as read" at bounding box center [1368, 96] width 80 height 14
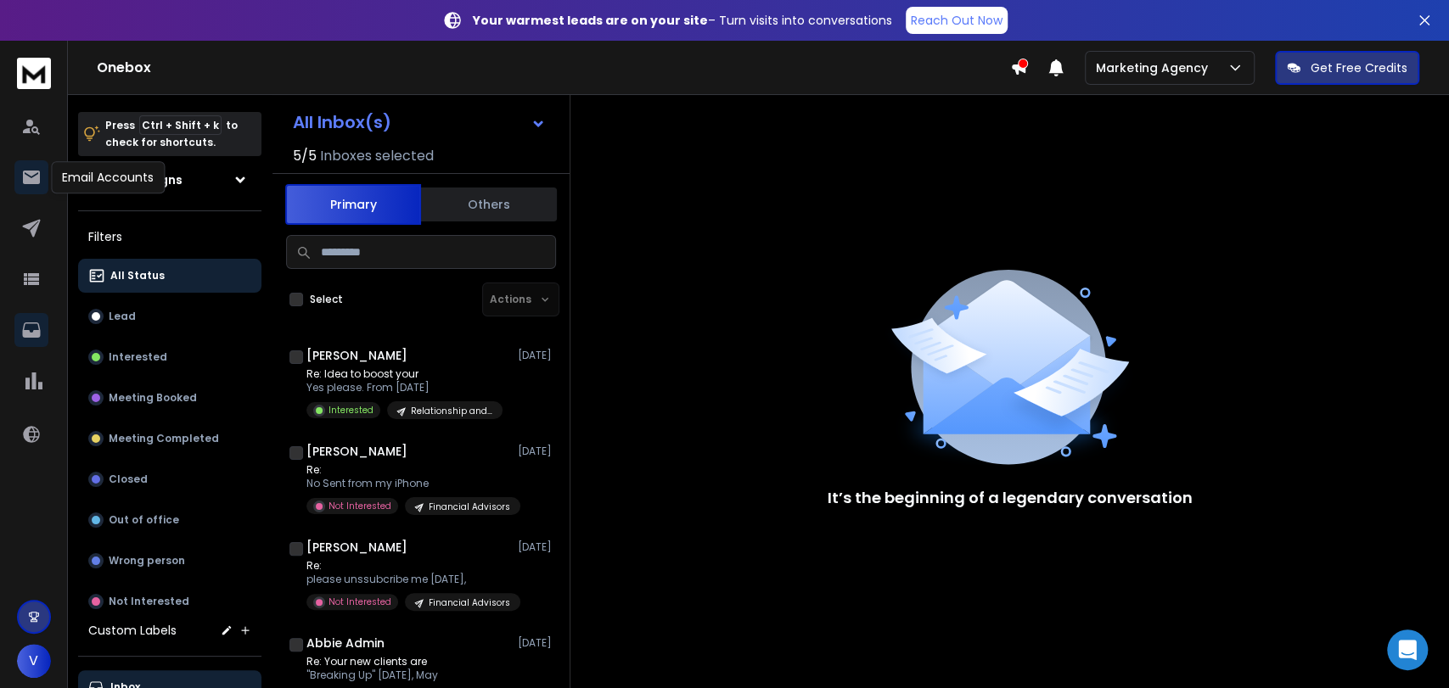
click at [29, 179] on icon at bounding box center [31, 178] width 17 height 14
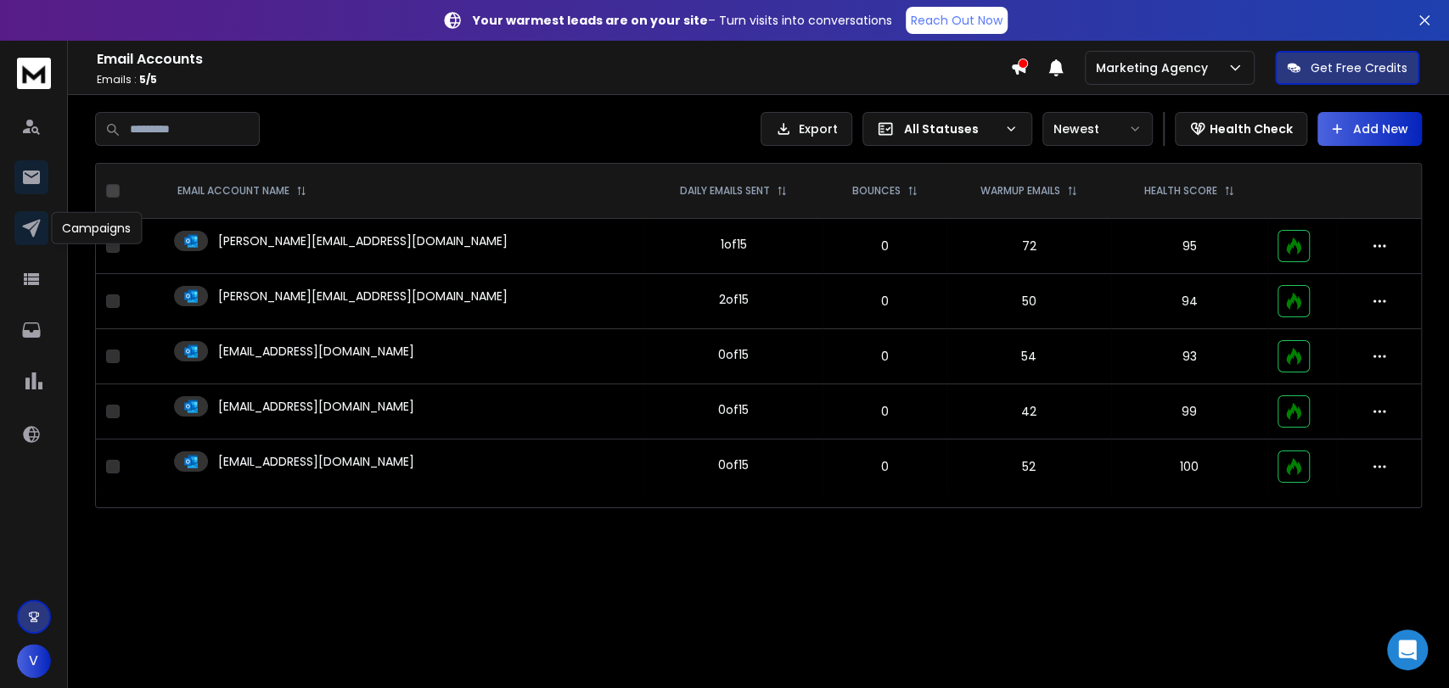
click at [26, 231] on icon at bounding box center [31, 228] width 20 height 20
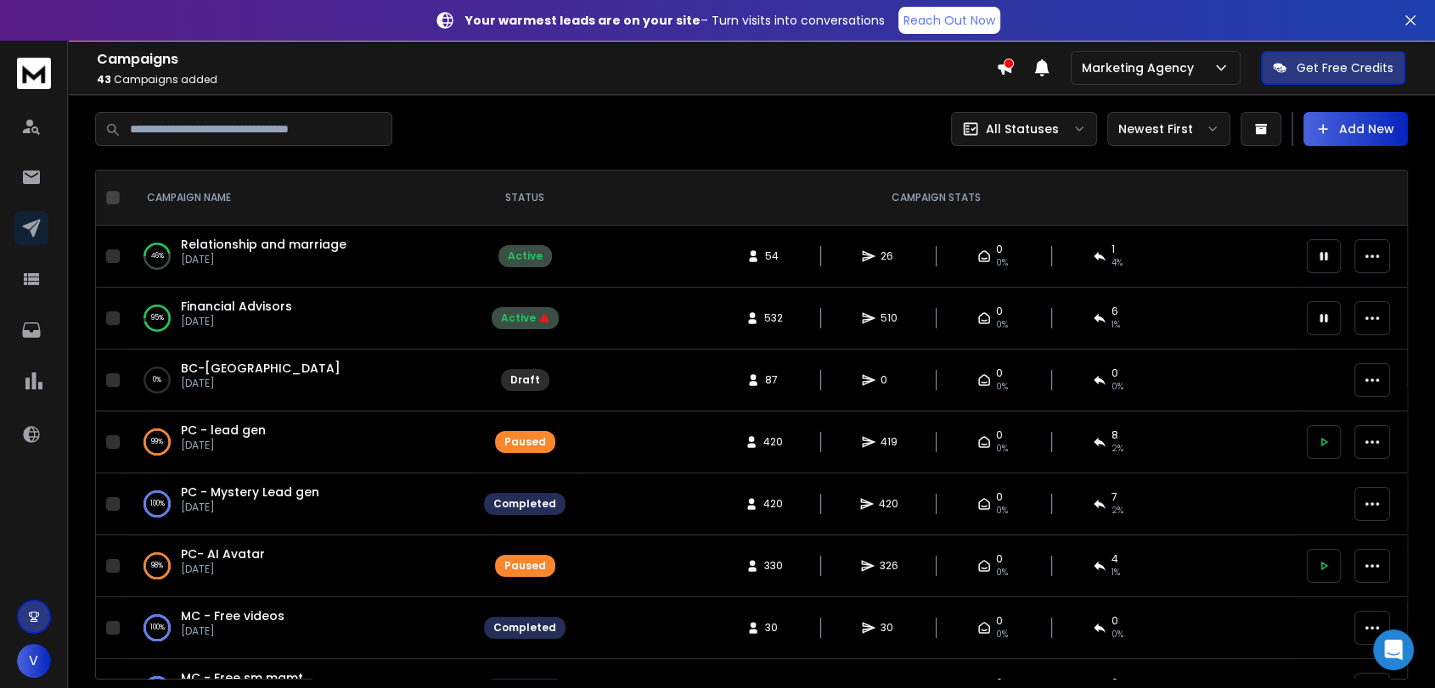
click at [686, 132] on div at bounding box center [423, 129] width 656 height 34
click at [729, 131] on div at bounding box center [423, 129] width 656 height 34
